Goal: Task Accomplishment & Management: Manage account settings

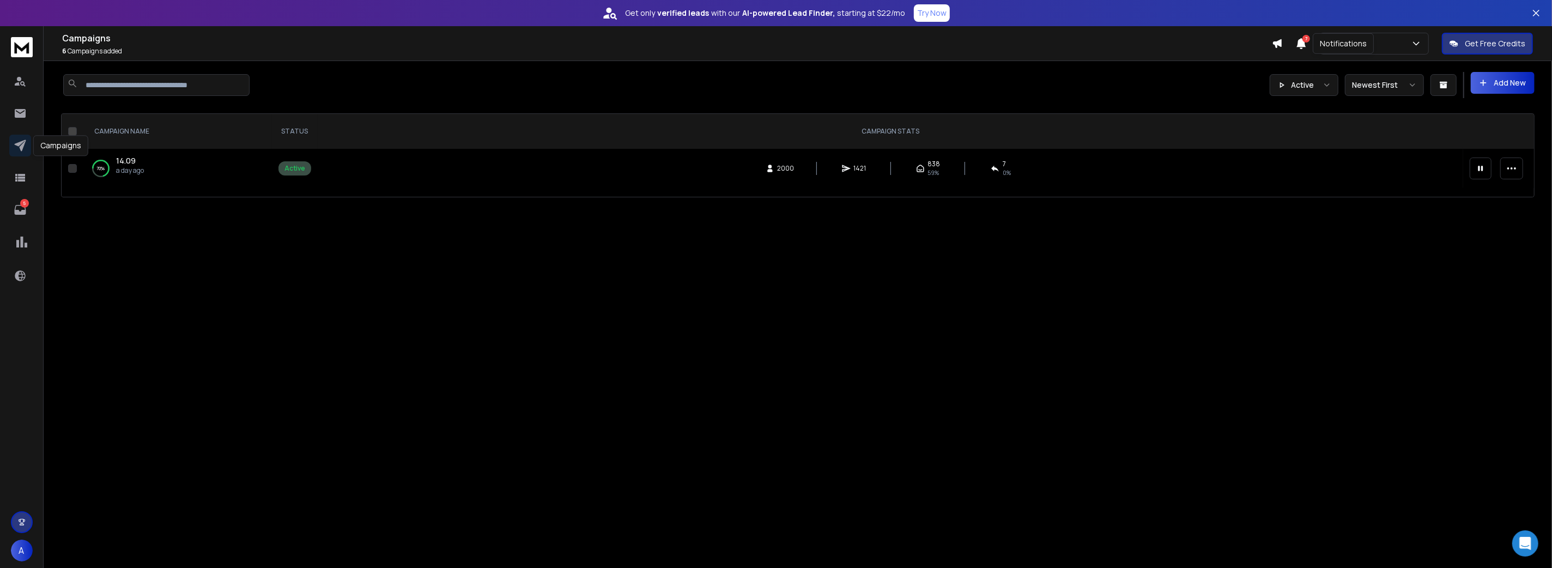
click at [1370, 40] on div "Notifications" at bounding box center [1343, 43] width 61 height 21
click at [1412, 42] on div "GG outlook" at bounding box center [1374, 43] width 95 height 11
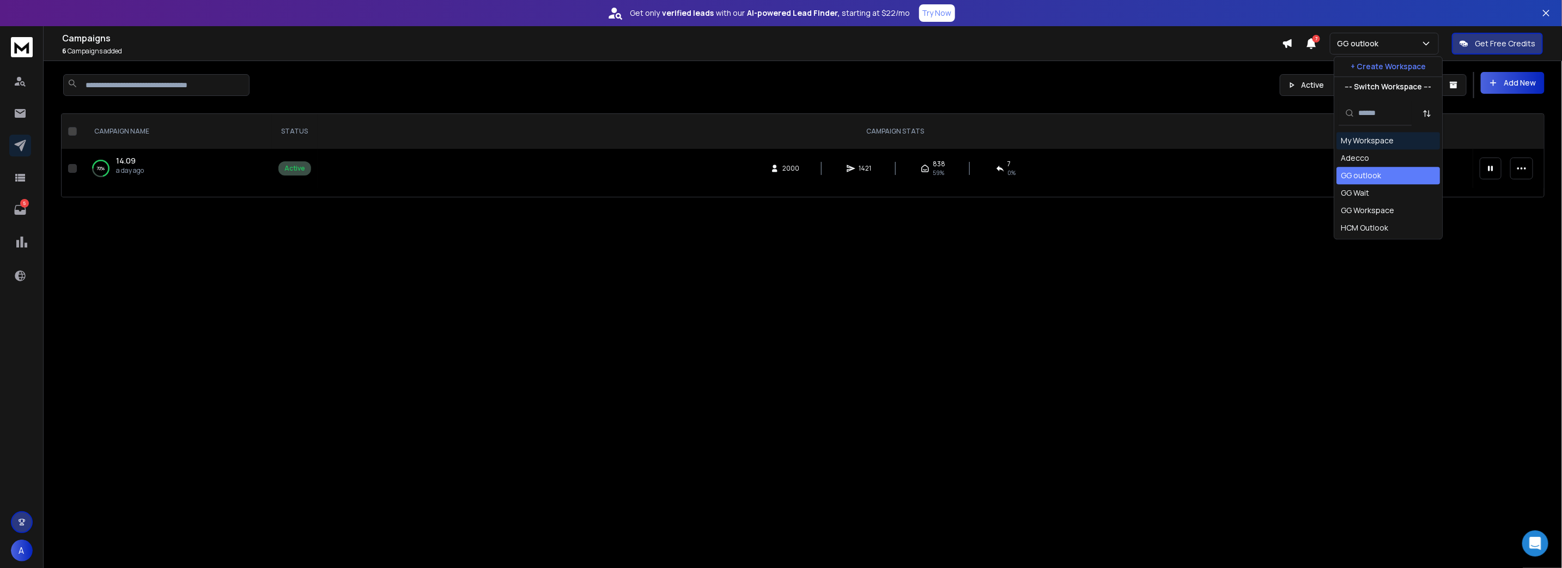
click at [1381, 139] on div "My Workspace" at bounding box center [1367, 140] width 53 height 11
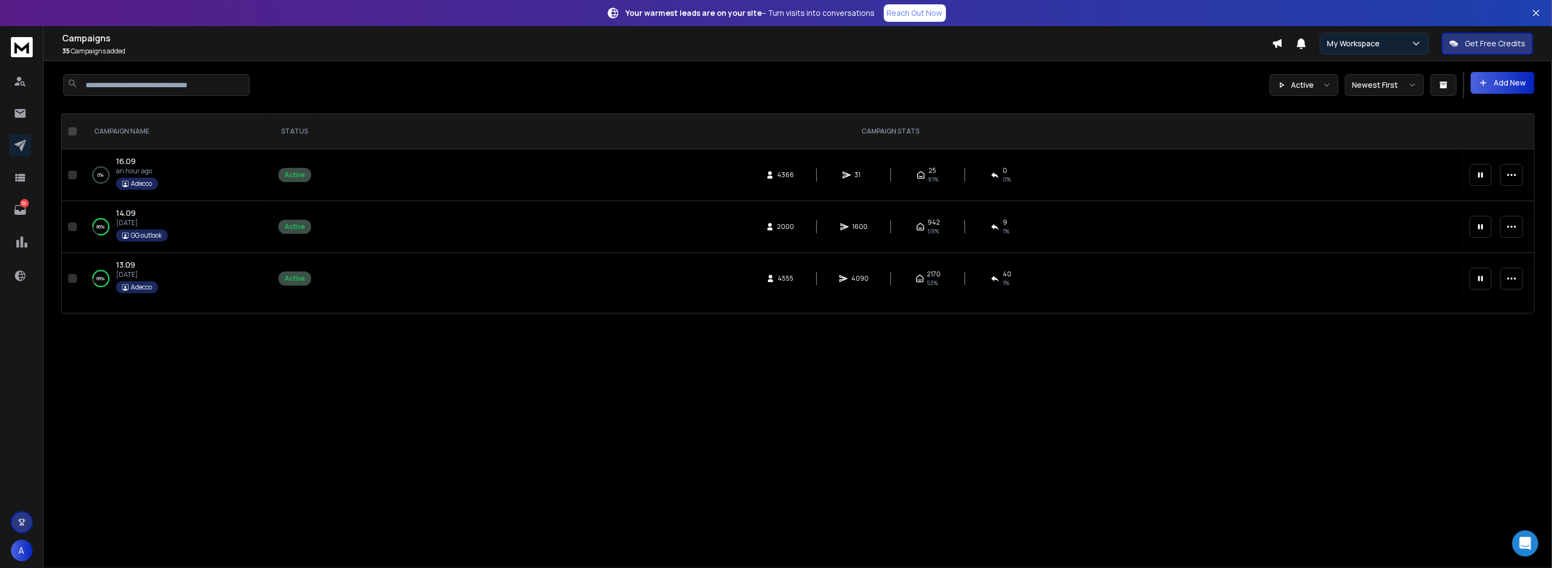
click at [1377, 41] on p "My Workspace" at bounding box center [1355, 43] width 57 height 11
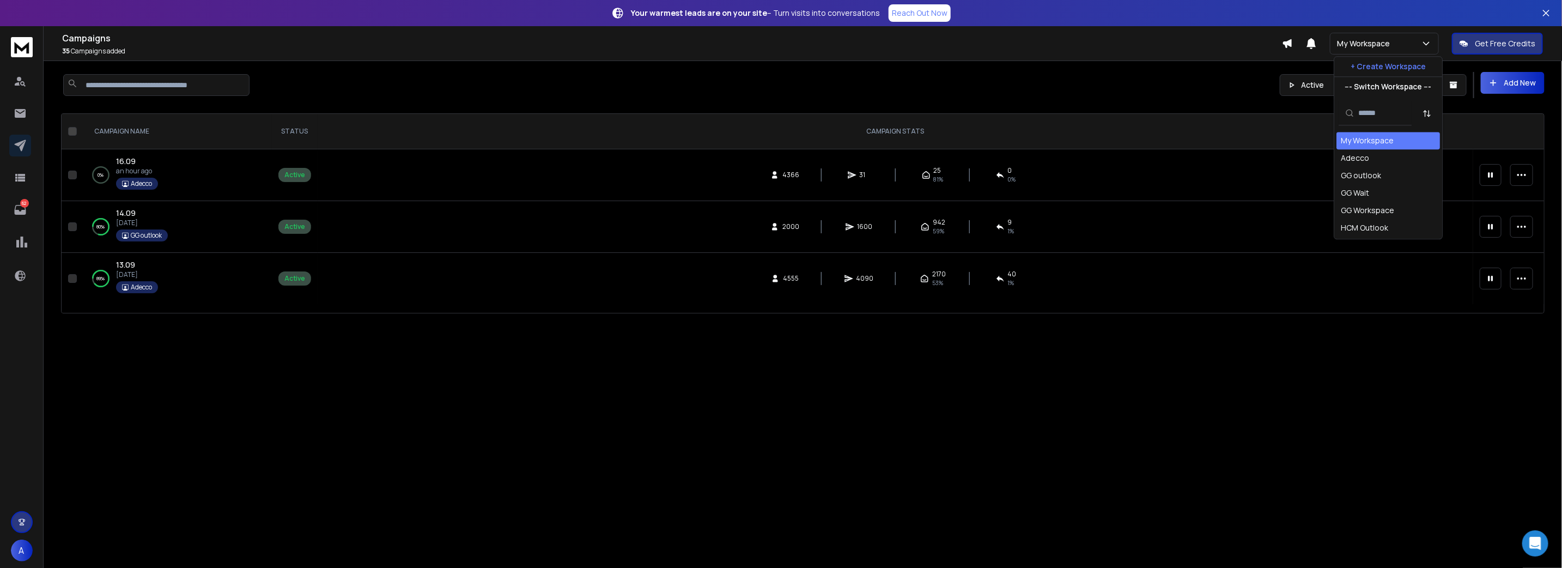
click at [1244, 85] on div "Campaigns 35 Campaigns Added Active Newest First Add New" at bounding box center [1174, 85] width 742 height 26
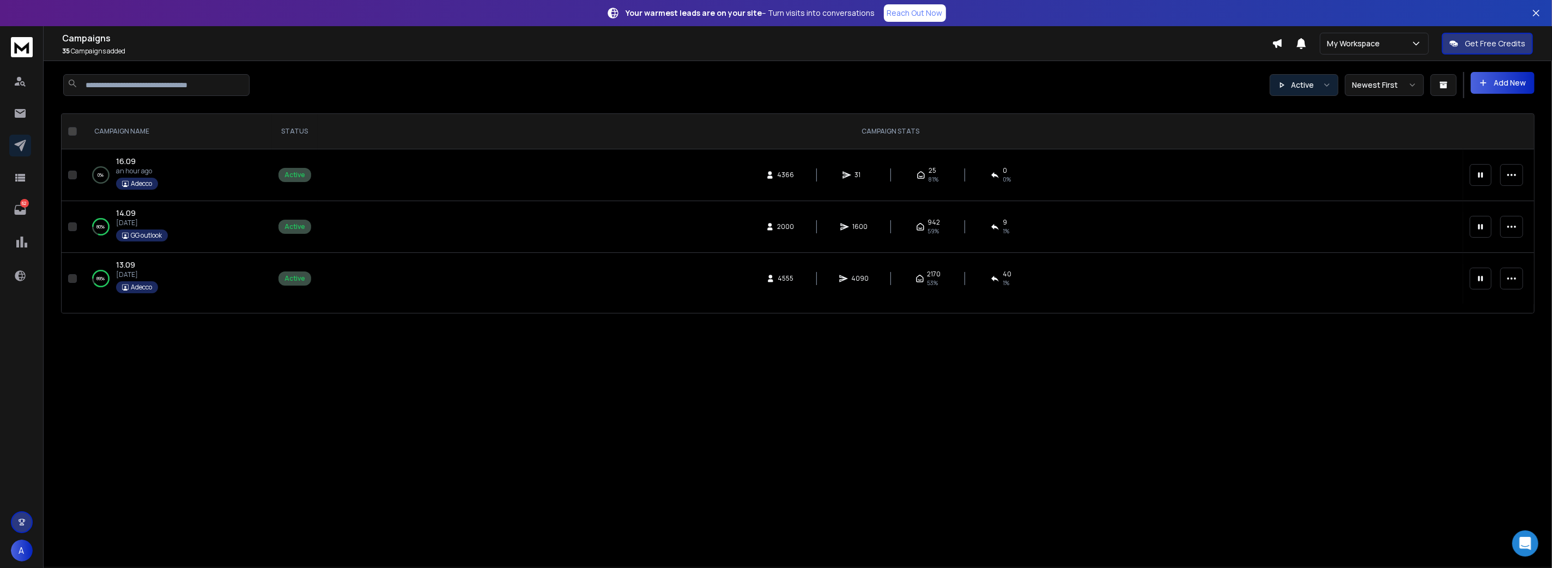
click at [1335, 83] on button "Active" at bounding box center [1304, 85] width 69 height 22
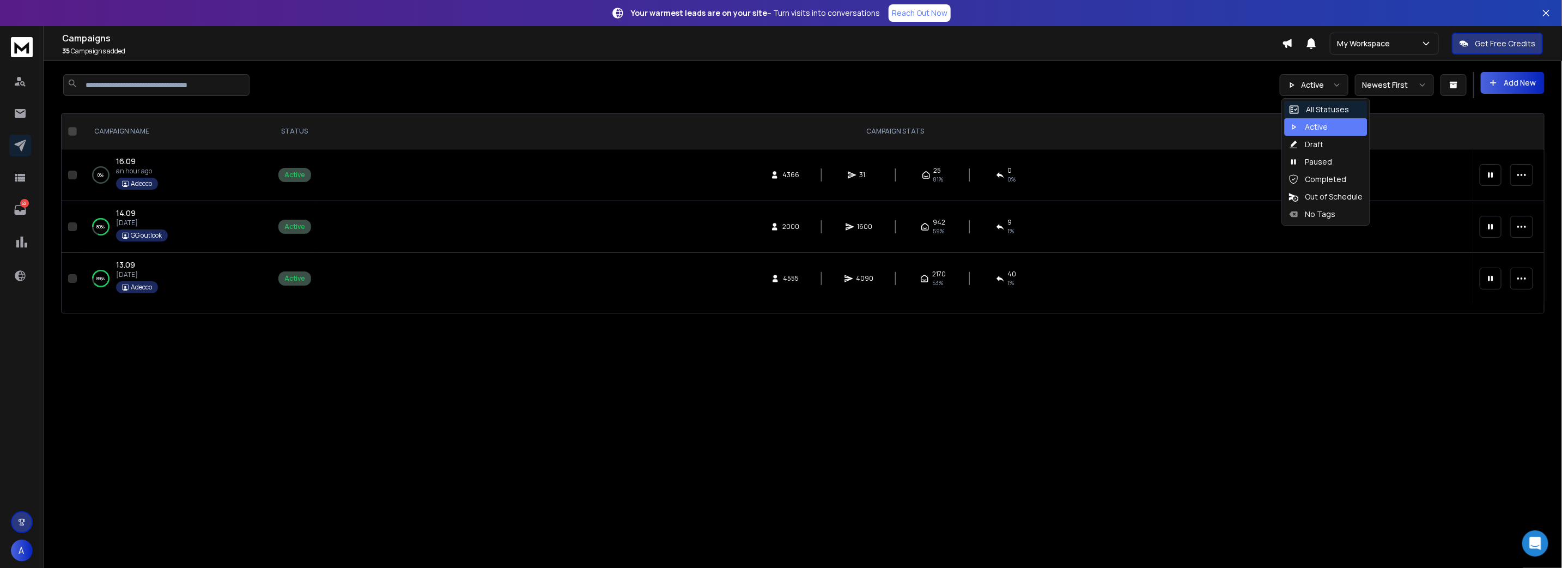
click at [1313, 110] on div "All Statuses" at bounding box center [1319, 109] width 60 height 11
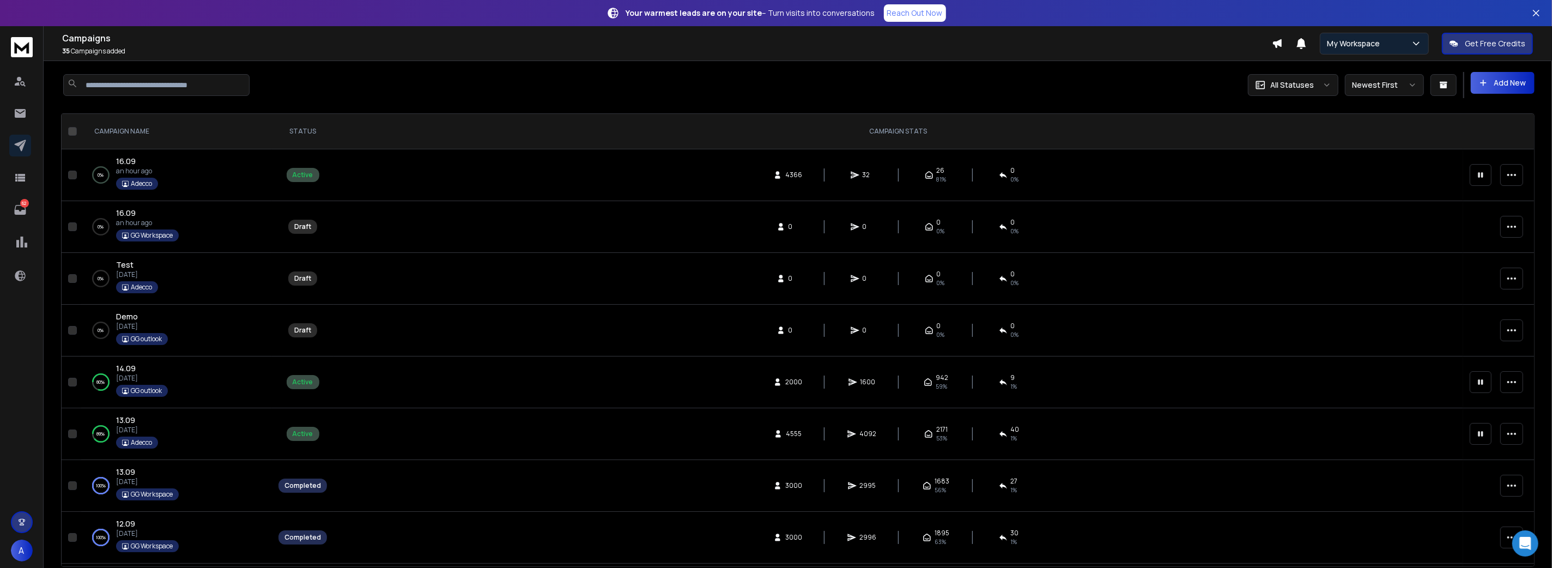
click at [1392, 35] on button "My Workspace" at bounding box center [1374, 44] width 109 height 22
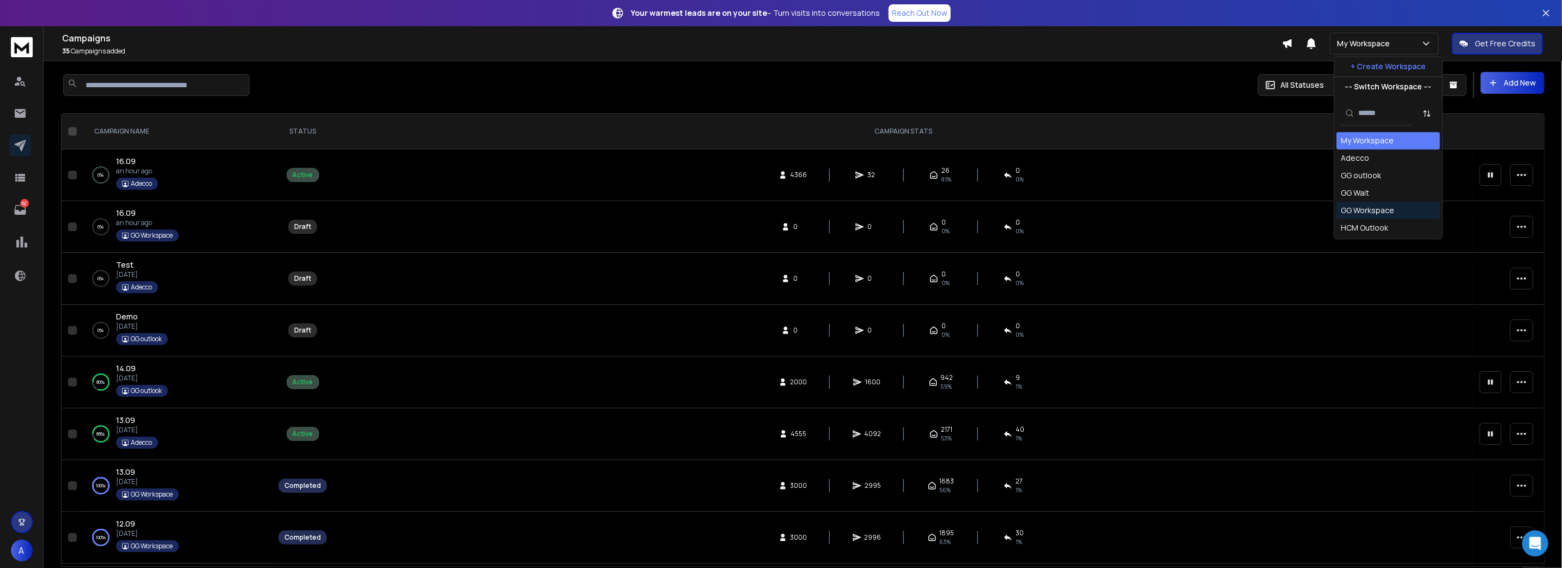
click at [1369, 208] on div "GG Workspace" at bounding box center [1367, 210] width 53 height 11
